Goal: Task Accomplishment & Management: Use online tool/utility

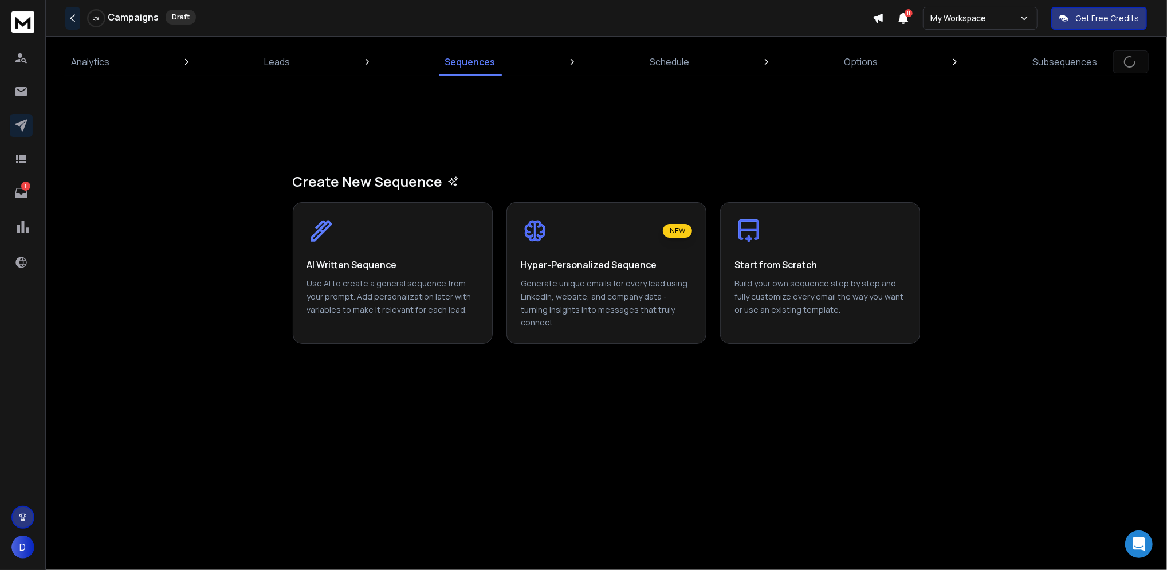
click at [70, 9] on button at bounding box center [72, 18] width 15 height 23
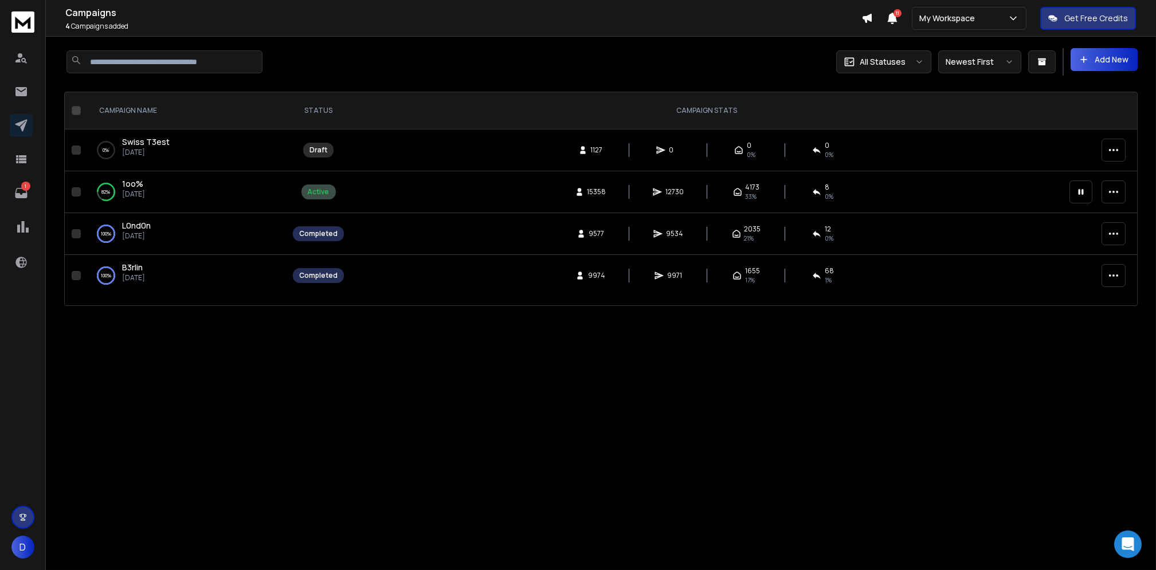
click at [164, 193] on div "82 % 1oo% [DATE]" at bounding box center [186, 191] width 178 height 27
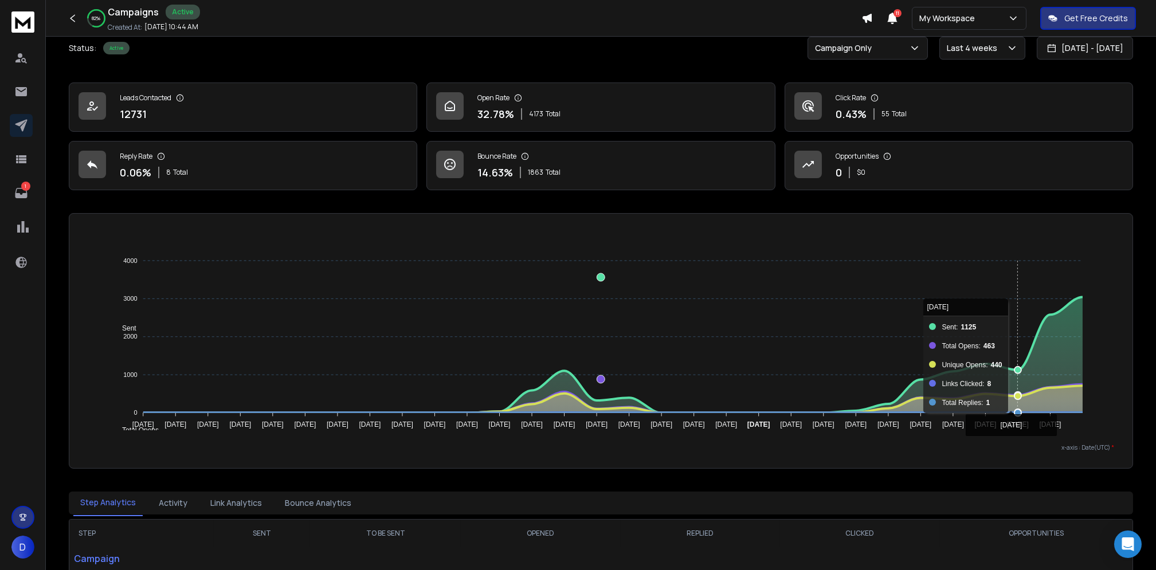
scroll to position [146, 0]
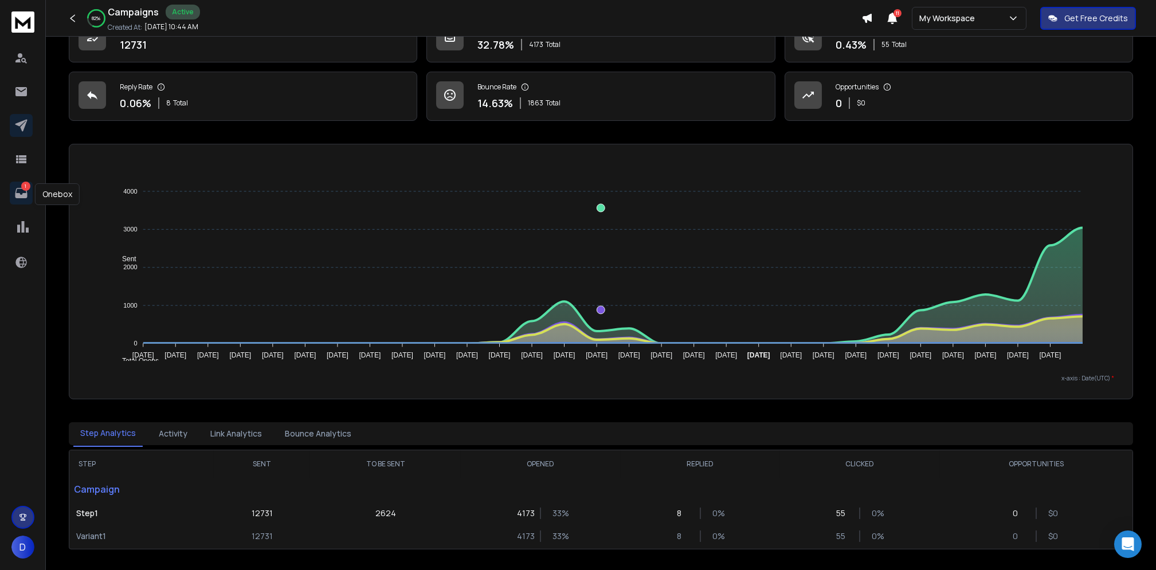
click at [10, 188] on link "1" at bounding box center [21, 193] width 23 height 23
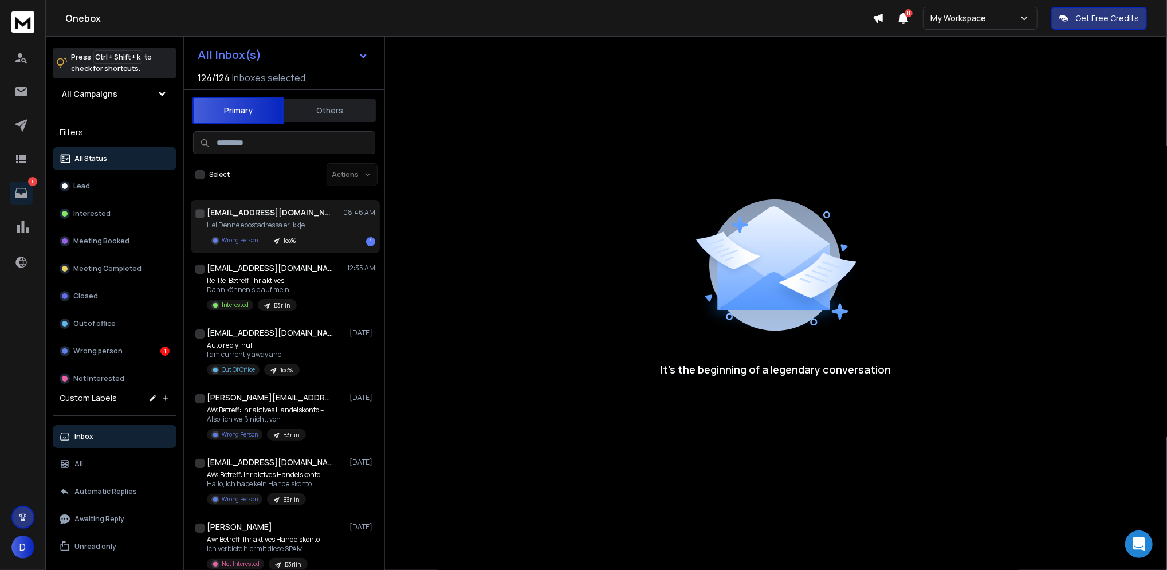
click at [282, 207] on h1 "[EMAIL_ADDRESS][DOMAIN_NAME]" at bounding box center [270, 212] width 126 height 11
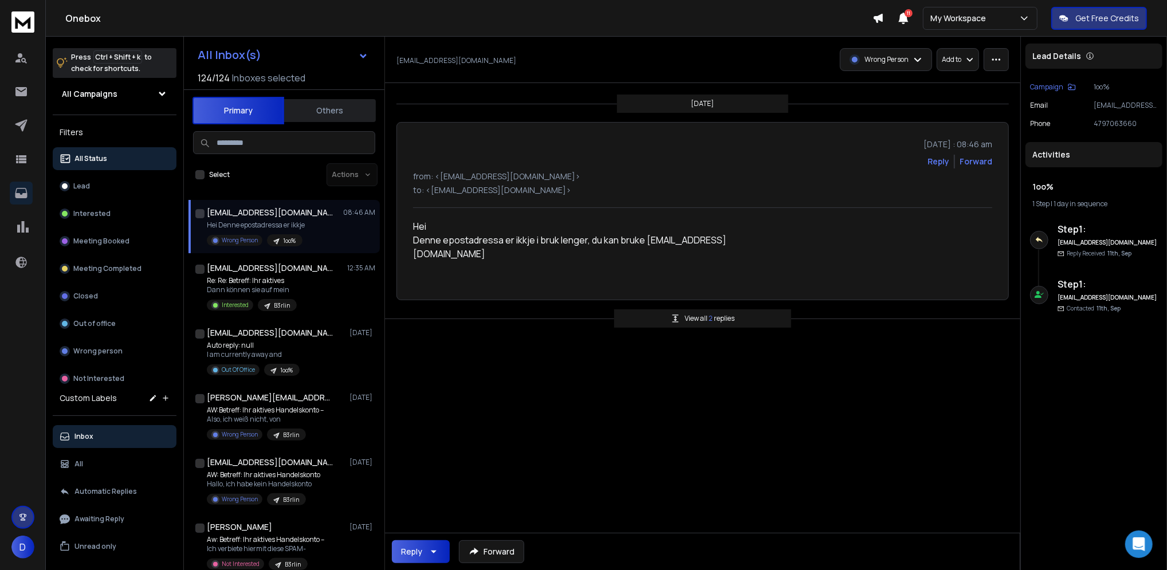
click at [476, 237] on div "Hei Denne epostadressa er ikkje i bruk lenger, du kan bruke [EMAIL_ADDRESS][DOM…" at bounding box center [585, 251] width 344 height 64
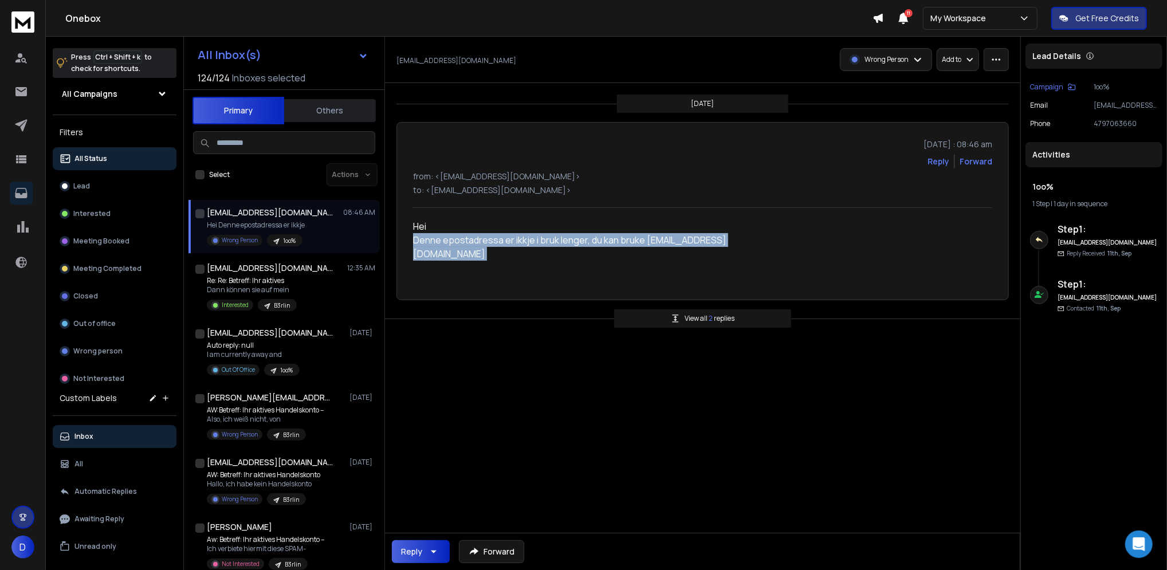
click at [476, 237] on div "Hei Denne epostadressa er ikkje i bruk lenger, du kan bruke [EMAIL_ADDRESS][DOM…" at bounding box center [585, 251] width 344 height 64
click at [14, 128] on icon at bounding box center [21, 126] width 14 height 14
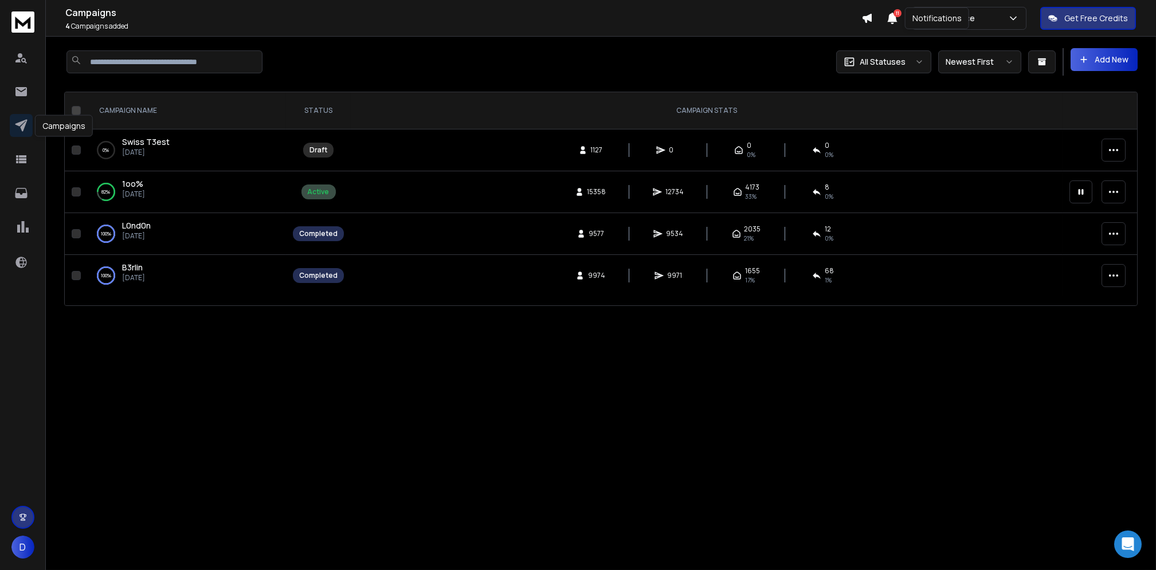
click at [897, 19] on icon at bounding box center [892, 17] width 10 height 11
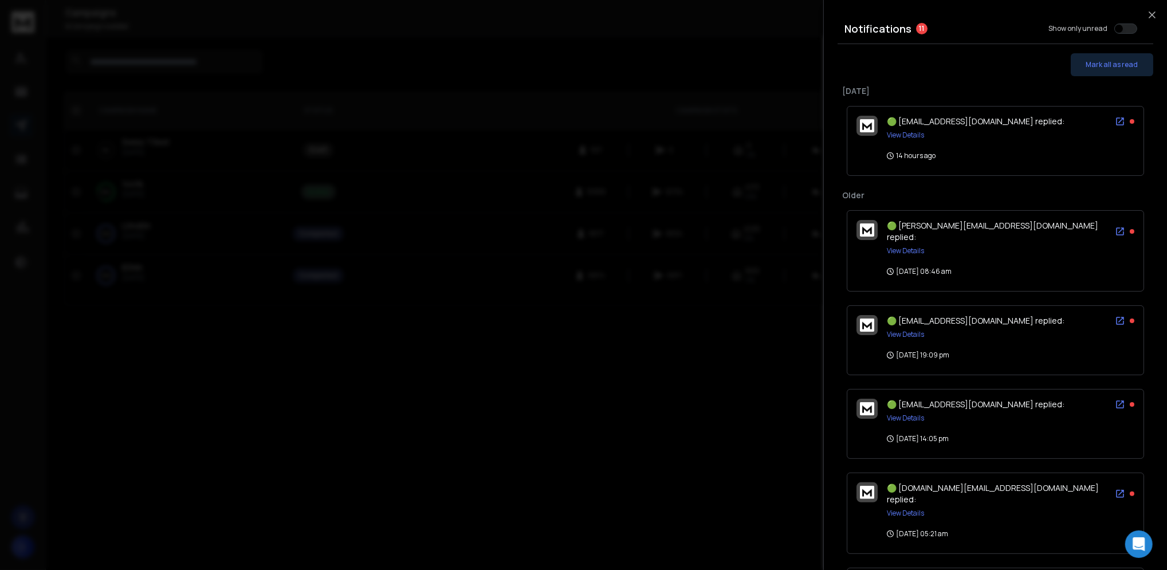
click at [1095, 66] on span "Mark all as read" at bounding box center [1112, 64] width 52 height 9
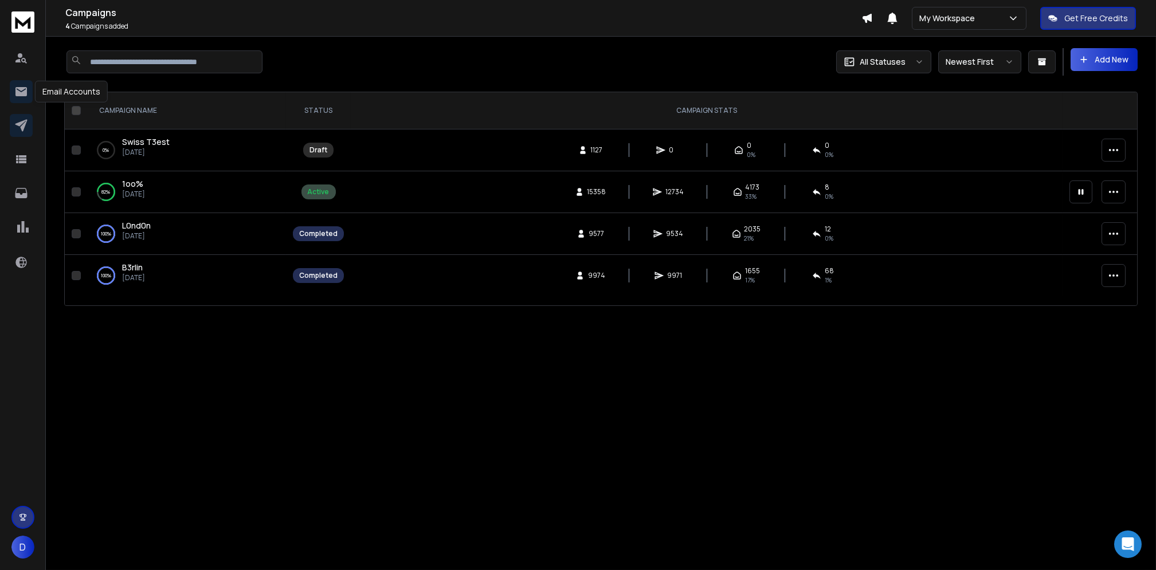
click at [19, 94] on icon at bounding box center [20, 91] width 11 height 9
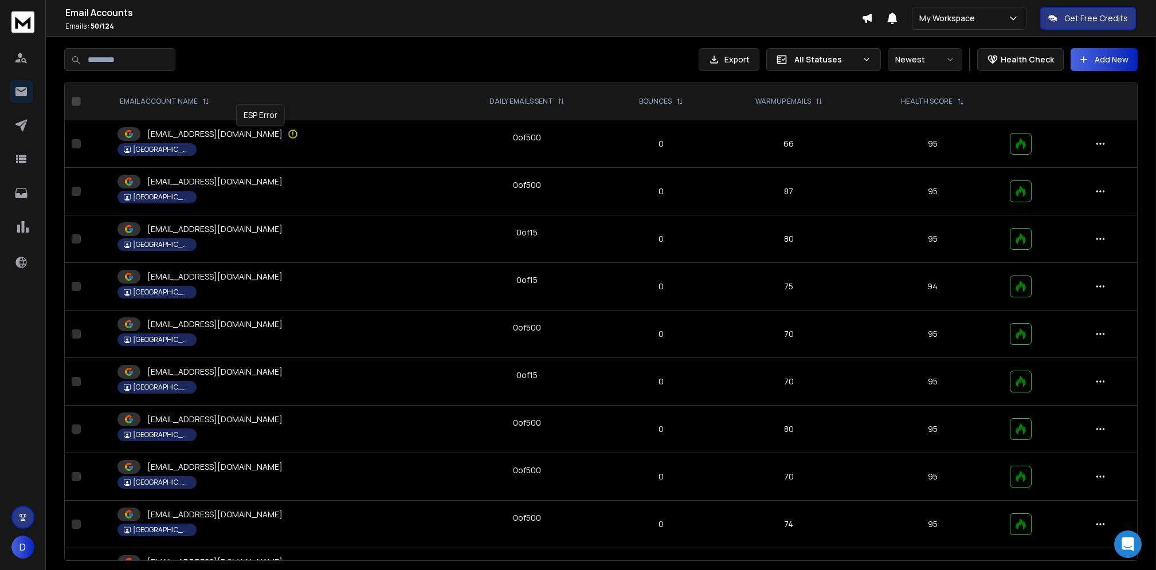
click at [287, 135] on icon at bounding box center [292, 133] width 11 height 11
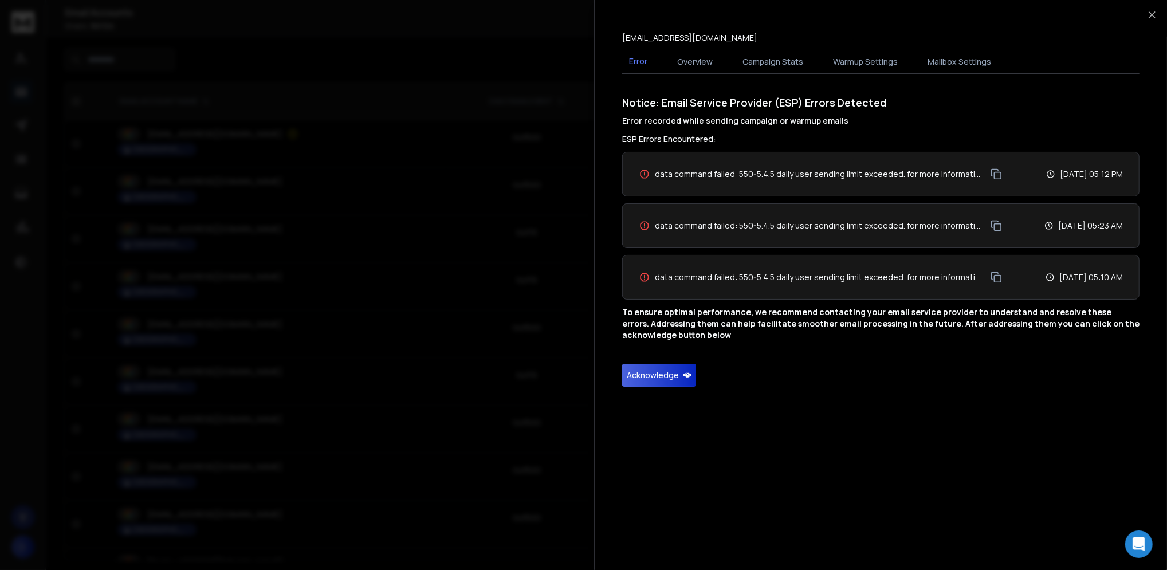
click at [659, 385] on button "Acknowledge" at bounding box center [659, 375] width 74 height 23
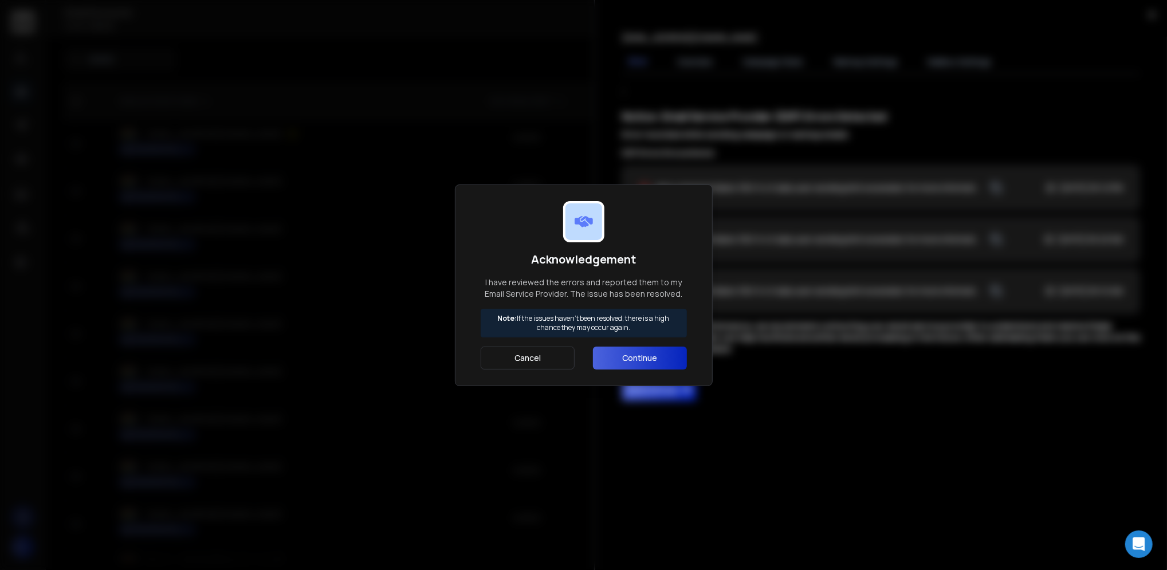
click at [653, 364] on button "Continue" at bounding box center [639, 358] width 93 height 23
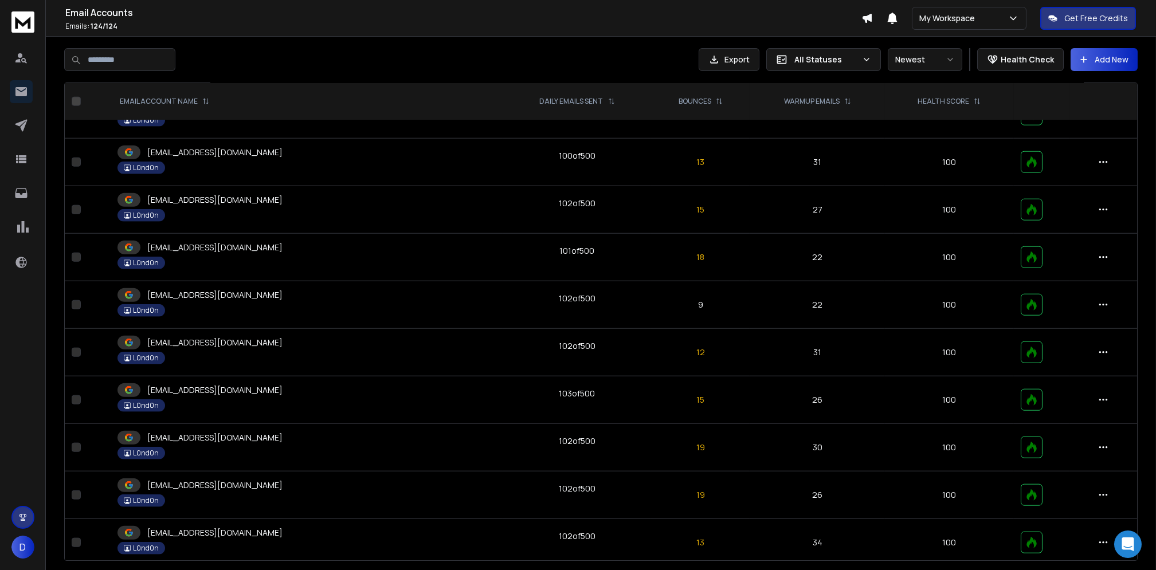
scroll to position [5326, 0]
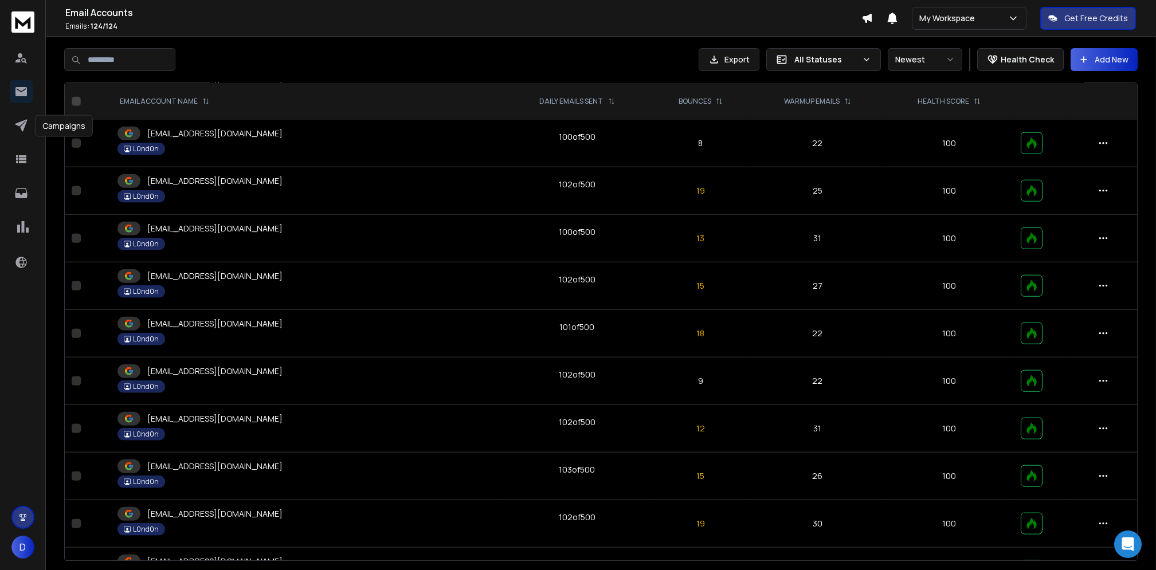
click at [10, 130] on link at bounding box center [21, 125] width 23 height 23
